Goal: Task Accomplishment & Management: Use online tool/utility

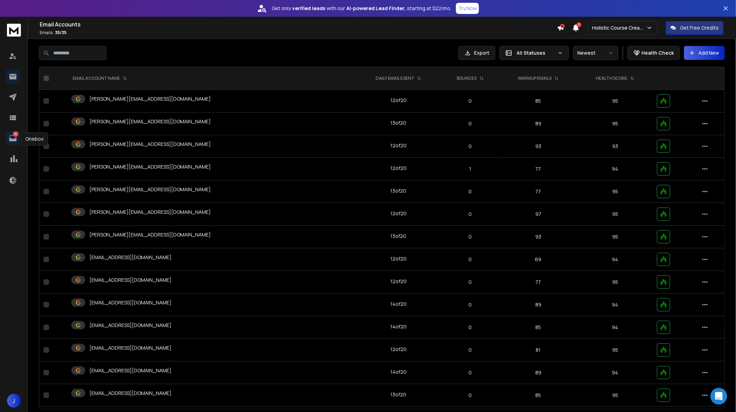
click at [14, 133] on p "15" at bounding box center [16, 134] width 6 height 6
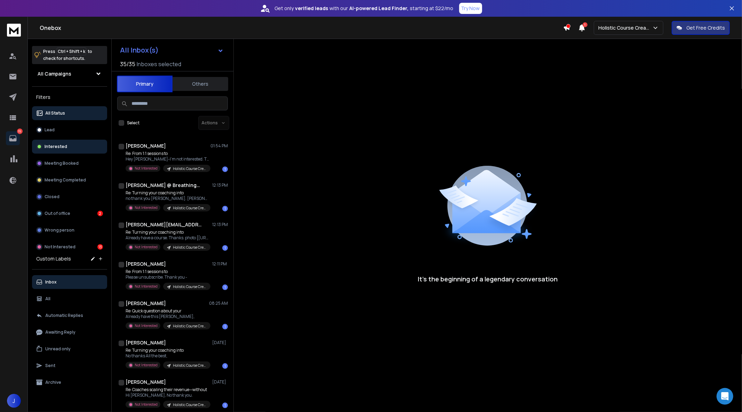
click at [72, 147] on button "Interested" at bounding box center [69, 147] width 75 height 14
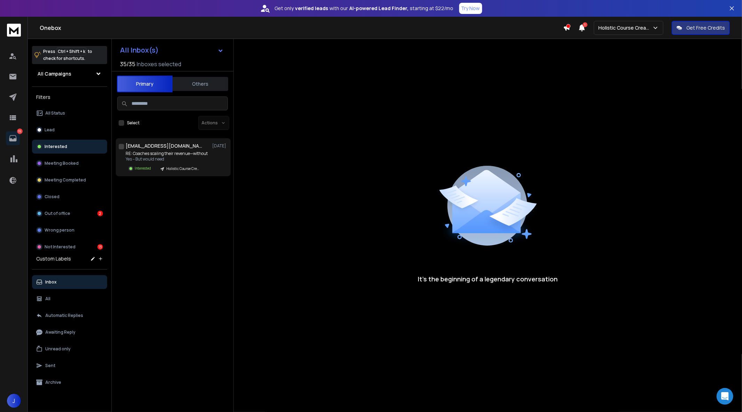
click at [137, 147] on h1 "[EMAIL_ADDRESS][DOMAIN_NAME]" at bounding box center [164, 145] width 77 height 7
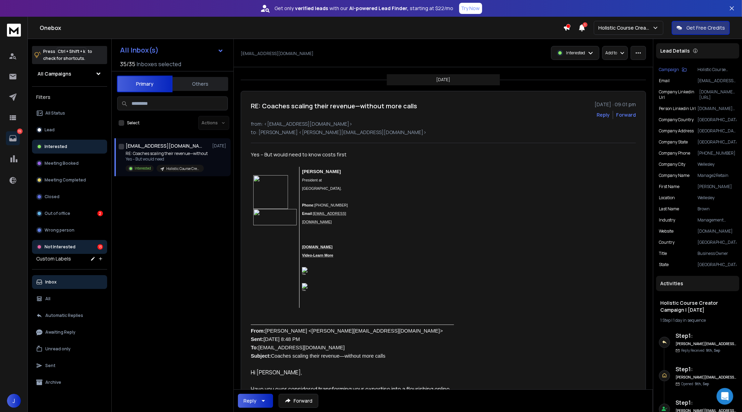
click at [59, 249] on p "Not Interested" at bounding box center [60, 247] width 31 height 6
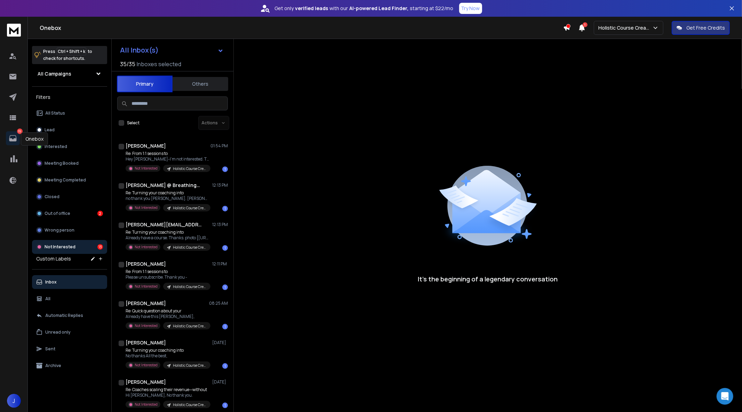
click at [14, 135] on icon at bounding box center [13, 138] width 8 height 8
